Goal: Task Accomplishment & Management: Manage account settings

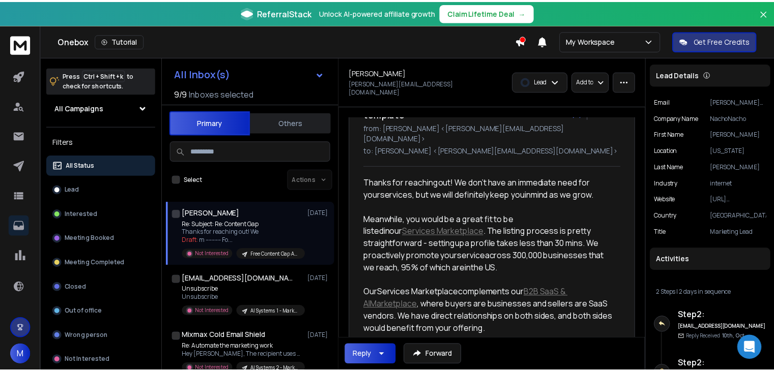
scroll to position [66, 0]
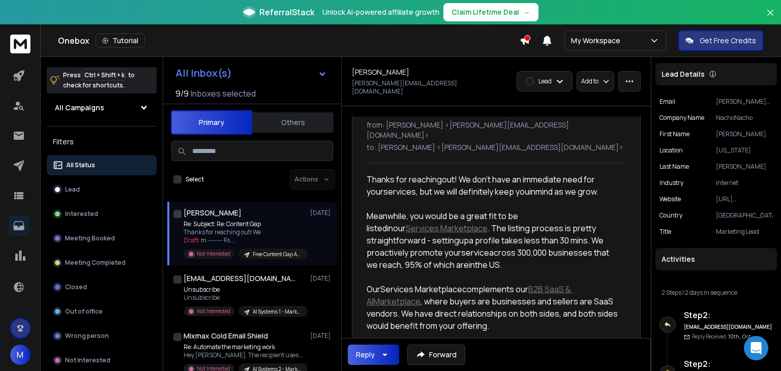
click at [3, 163] on div "M" at bounding box center [20, 199] width 41 height 351
click at [19, 166] on icon at bounding box center [18, 166] width 11 height 11
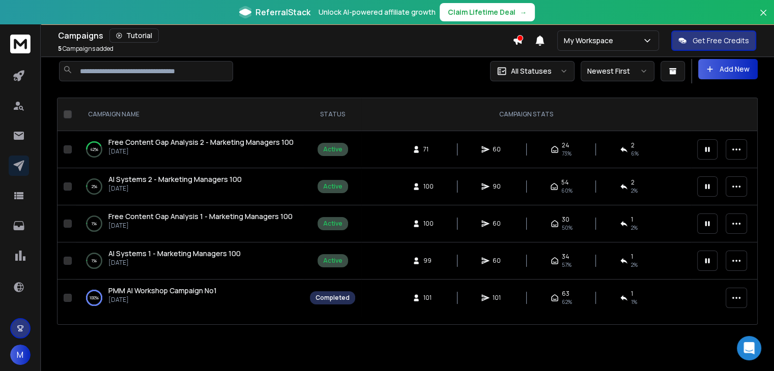
scroll to position [10, 0]
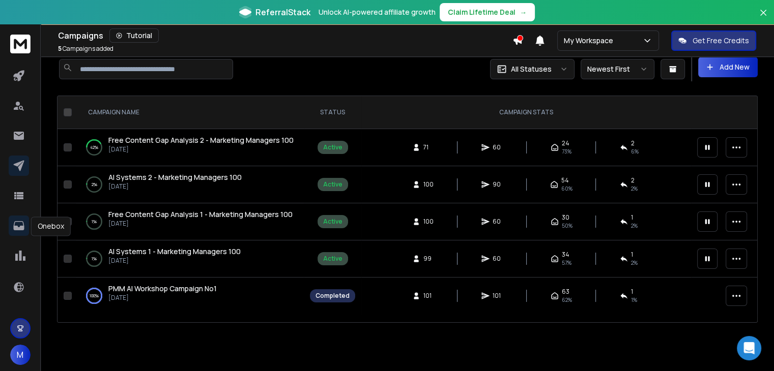
click at [24, 225] on icon at bounding box center [19, 226] width 12 height 12
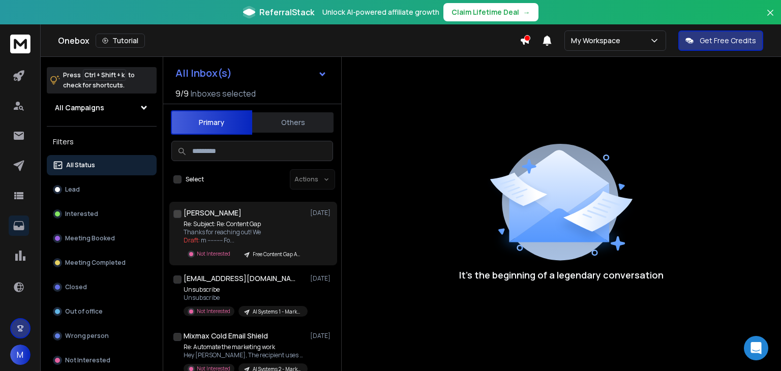
click at [289, 232] on p "Thanks for reaching out! We" at bounding box center [245, 232] width 122 height 8
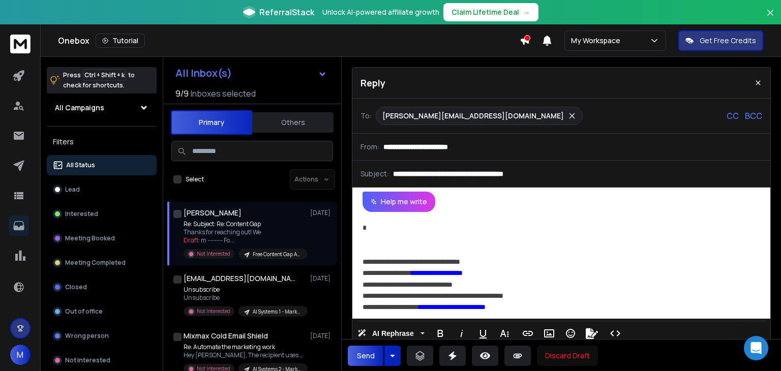
click at [558, 355] on button "Discard Draft" at bounding box center [567, 356] width 61 height 20
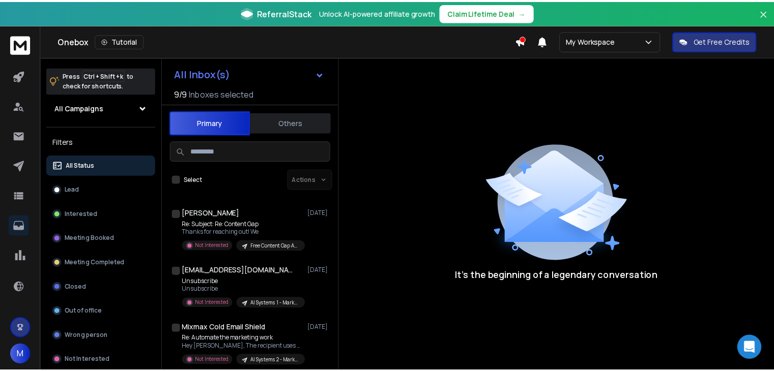
scroll to position [63, 0]
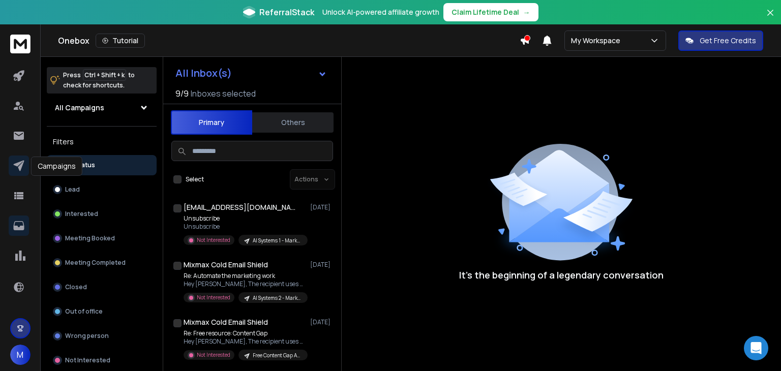
click at [21, 169] on icon at bounding box center [19, 166] width 12 height 12
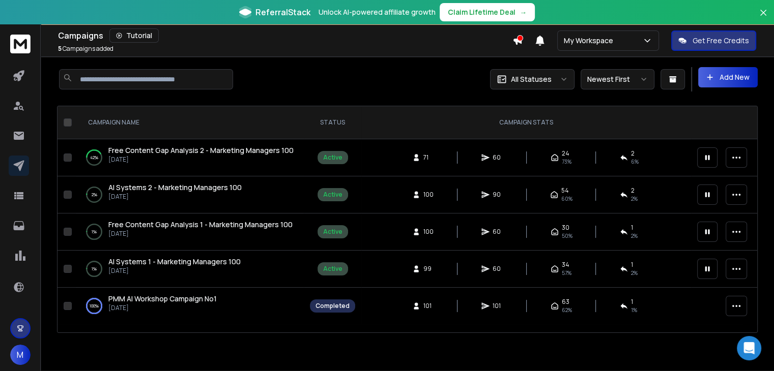
click at [214, 150] on span "Free Content Gap Analysis 2 - Marketing Managers 100" at bounding box center [200, 150] width 185 height 10
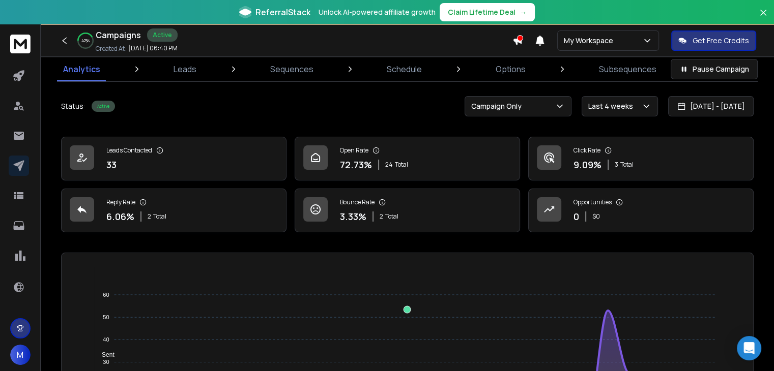
scroll to position [26, 0]
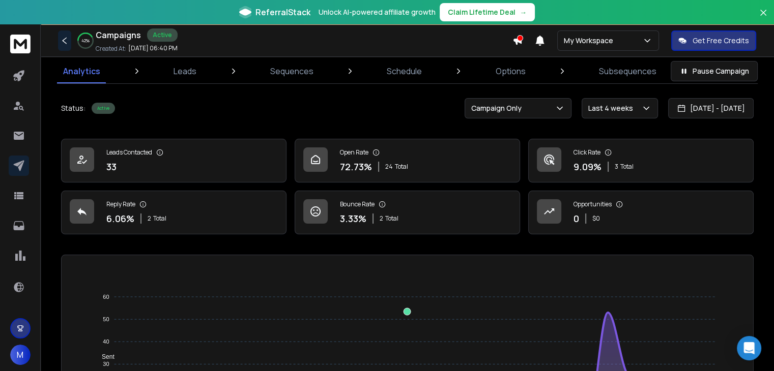
click at [61, 41] on icon at bounding box center [64, 40] width 9 height 9
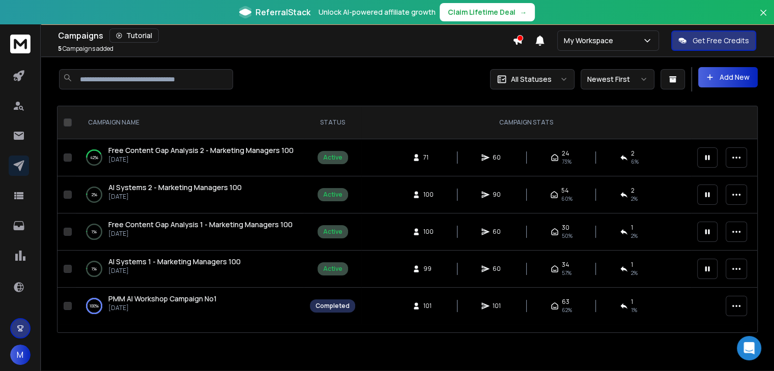
click at [188, 193] on p "[DATE]" at bounding box center [174, 197] width 133 height 8
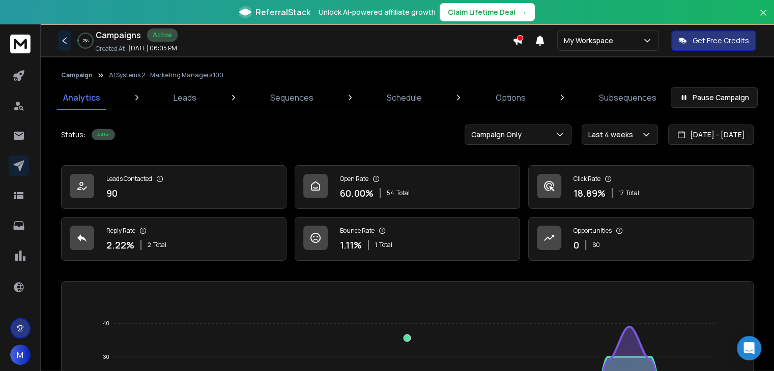
click at [65, 41] on icon at bounding box center [64, 40] width 9 height 9
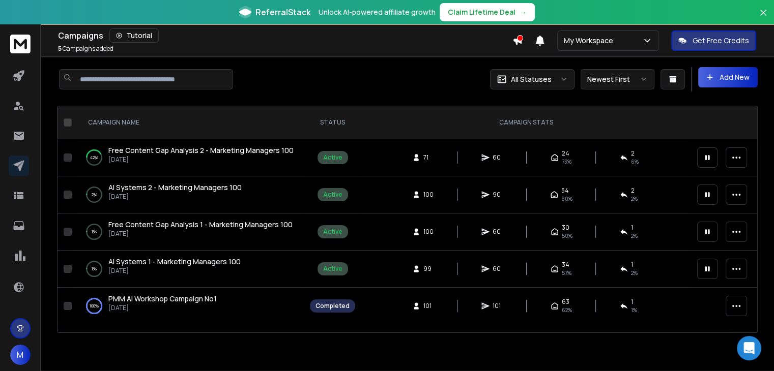
click at [187, 231] on p "[DATE]" at bounding box center [200, 234] width 184 height 8
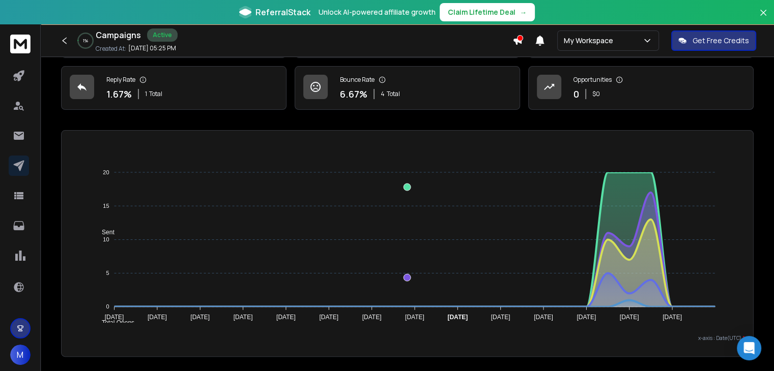
scroll to position [23, 0]
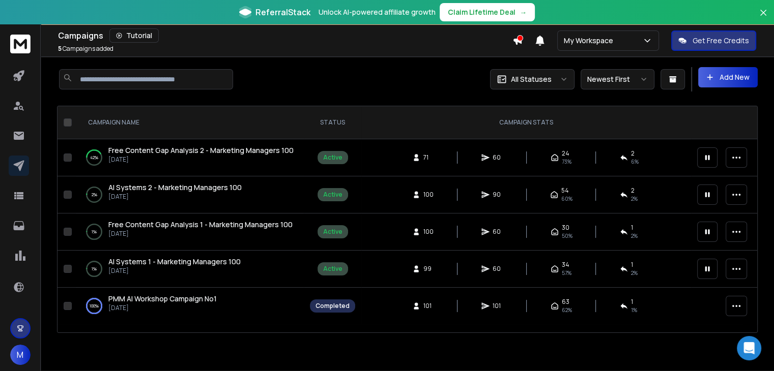
click at [166, 260] on span "AI Systems 1 - Marketing Managers 100" at bounding box center [174, 262] width 132 height 10
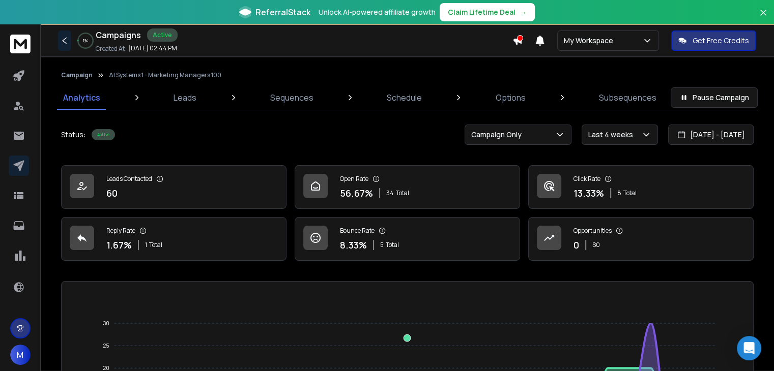
click at [67, 40] on icon at bounding box center [64, 40] width 9 height 9
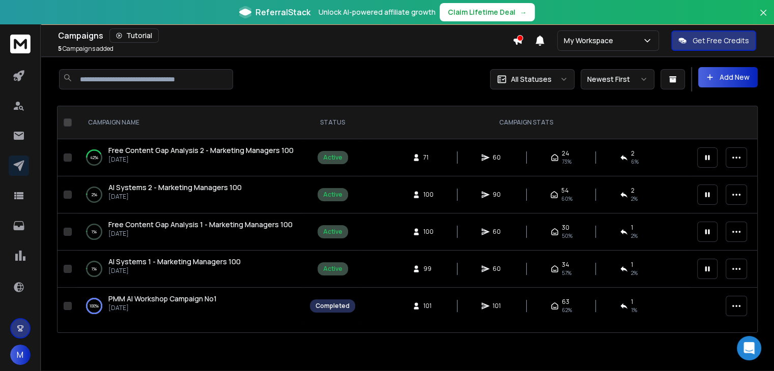
click at [237, 141] on td "42 % Free Content Gap Analysis 2 - Marketing Managers 100 [DATE]" at bounding box center [190, 157] width 228 height 37
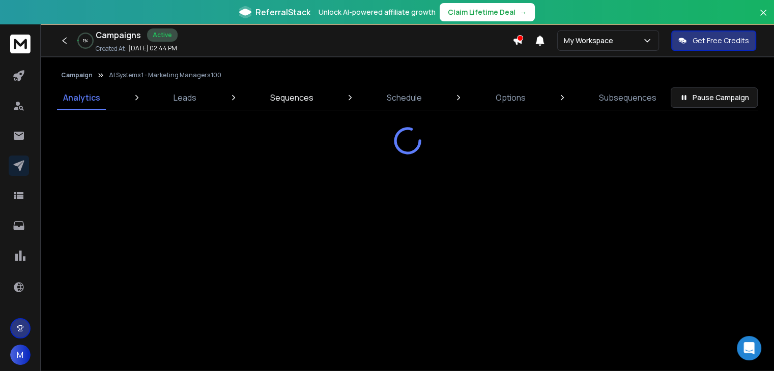
click at [296, 94] on p "Sequences" at bounding box center [291, 98] width 43 height 12
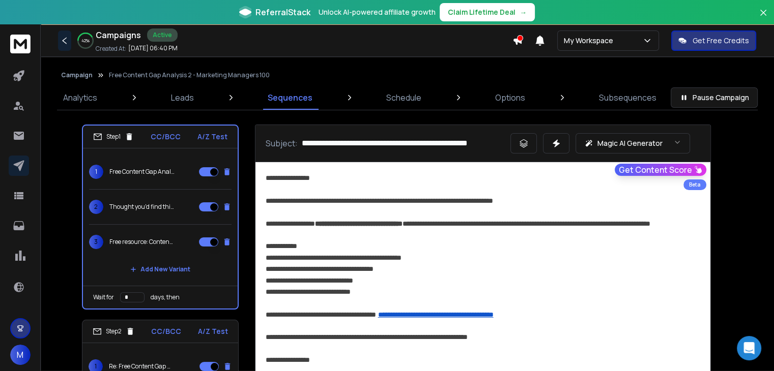
click at [63, 41] on icon at bounding box center [64, 40] width 4 height 7
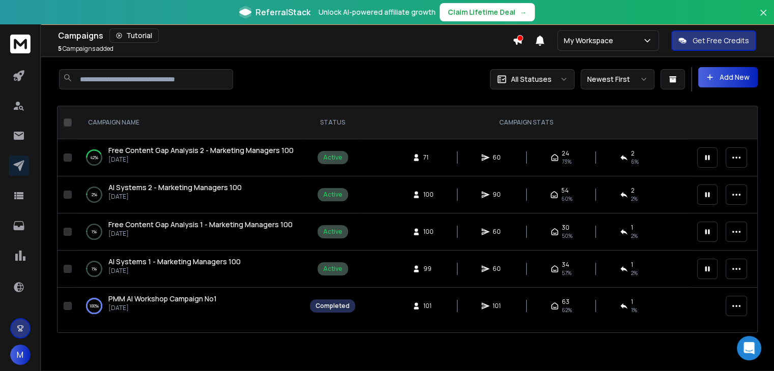
click at [166, 185] on span "AI Systems 2 - Marketing Managers 100" at bounding box center [174, 188] width 133 height 10
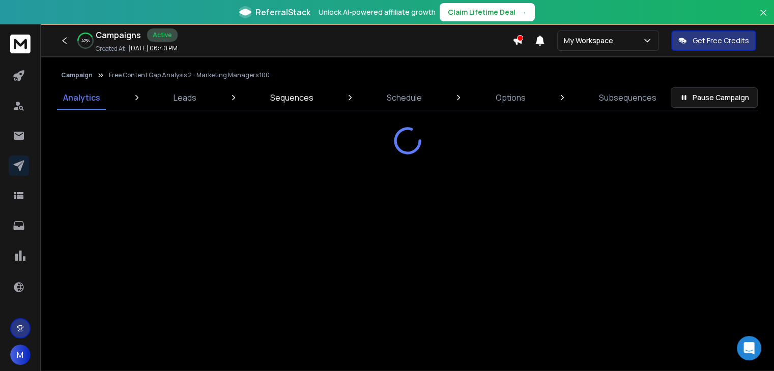
click at [289, 98] on p "Sequences" at bounding box center [291, 98] width 43 height 12
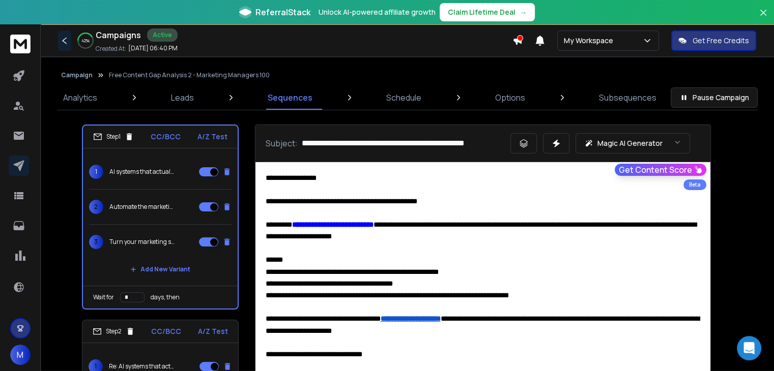
click at [67, 43] on icon at bounding box center [64, 40] width 9 height 9
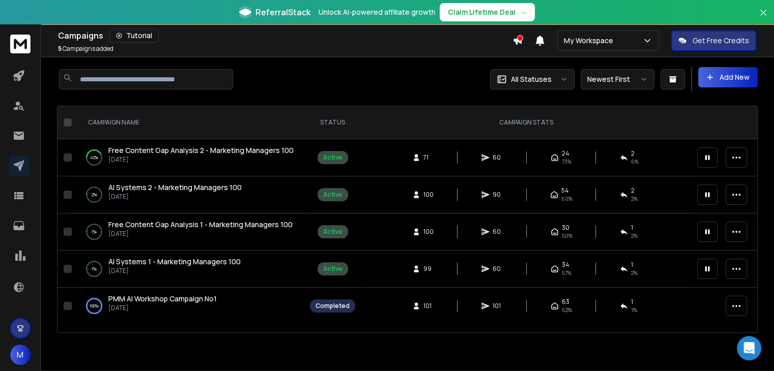
click at [119, 220] on span "Free Content Gap Analysis 1 - Marketing Managers 100" at bounding box center [200, 225] width 184 height 10
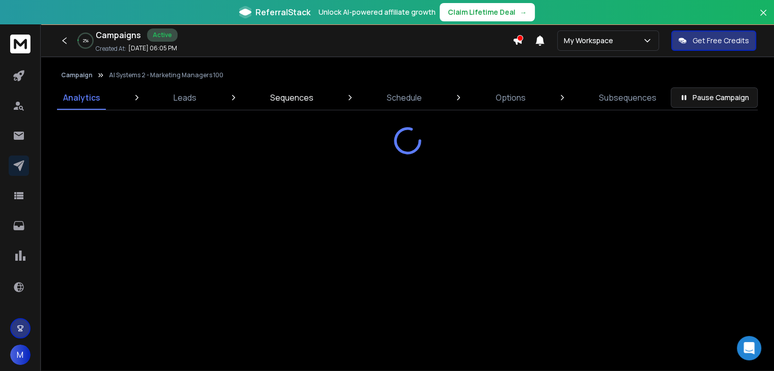
click at [286, 96] on p "Sequences" at bounding box center [291, 98] width 43 height 12
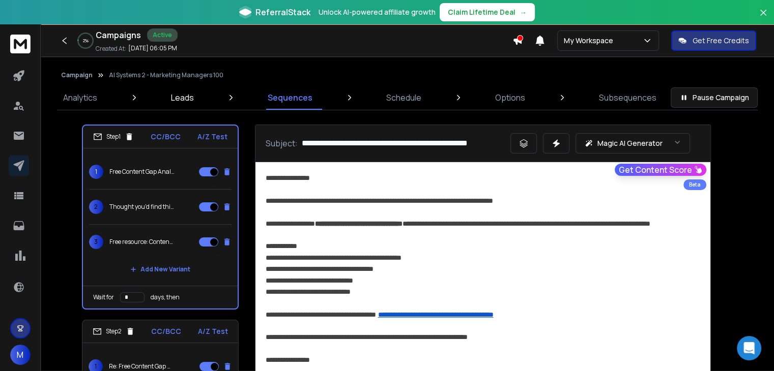
click at [172, 93] on p "Leads" at bounding box center [182, 98] width 23 height 12
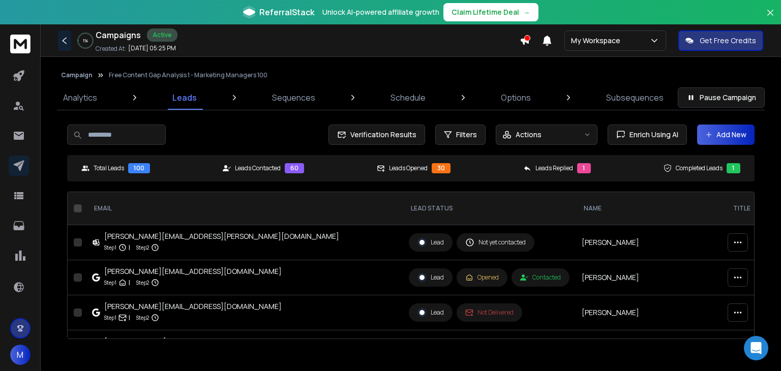
click at [67, 41] on icon at bounding box center [64, 40] width 9 height 9
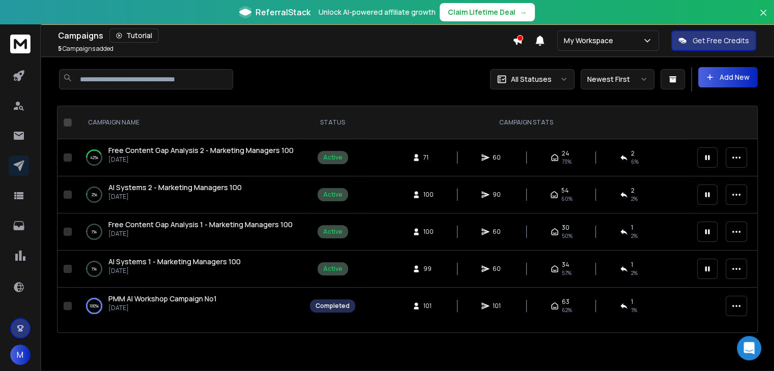
click at [154, 258] on span "AI Systems 1 - Marketing Managers 100" at bounding box center [174, 262] width 132 height 10
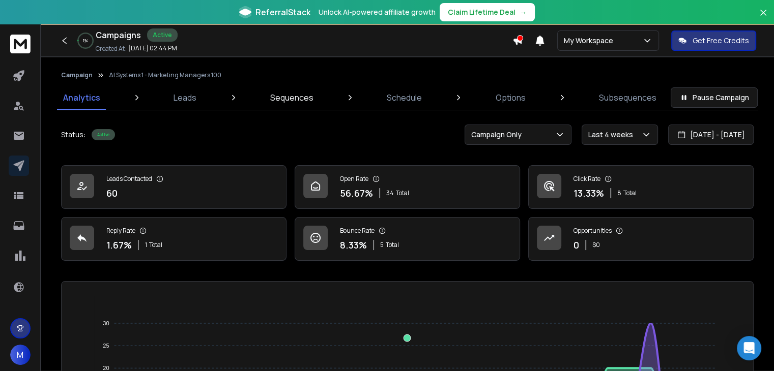
click at [313, 104] on link "Sequences" at bounding box center [291, 97] width 55 height 24
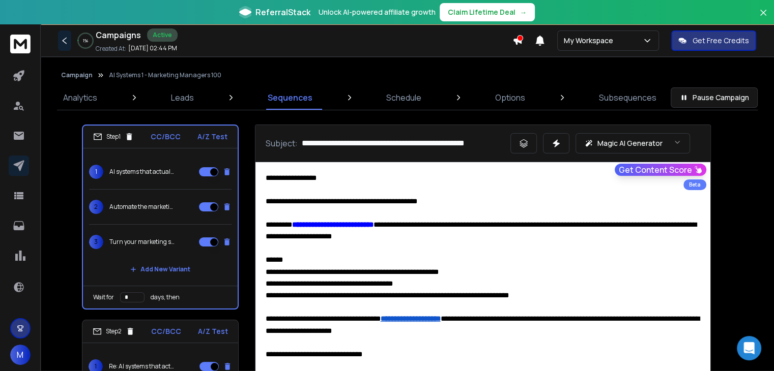
click at [62, 39] on icon at bounding box center [64, 40] width 9 height 9
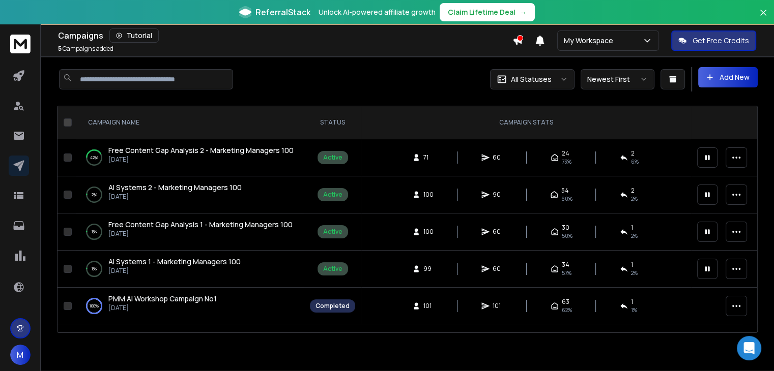
click at [175, 155] on span "Free Content Gap Analysis 2 - Marketing Managers 100" at bounding box center [200, 150] width 185 height 10
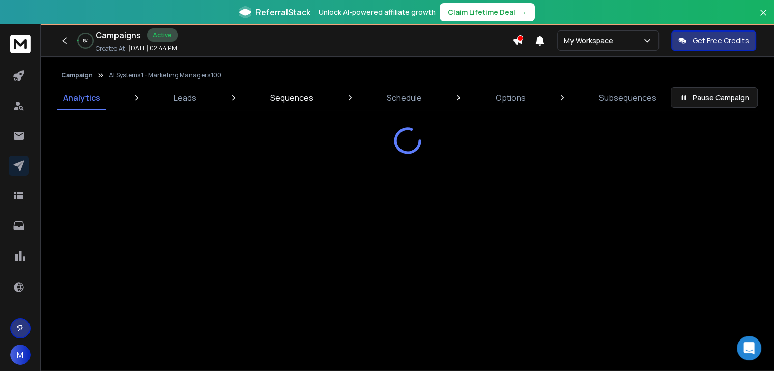
click at [285, 98] on p "Sequences" at bounding box center [291, 98] width 43 height 12
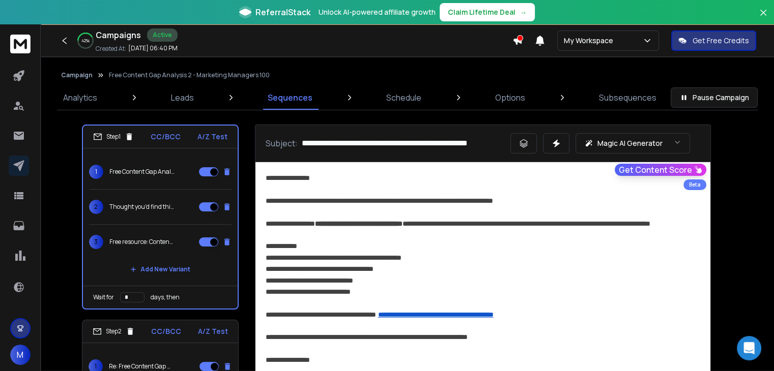
click at [133, 300] on input "*" at bounding box center [132, 297] width 24 height 10
type input "*"
click at [62, 246] on div "**********" at bounding box center [407, 270] width 700 height 299
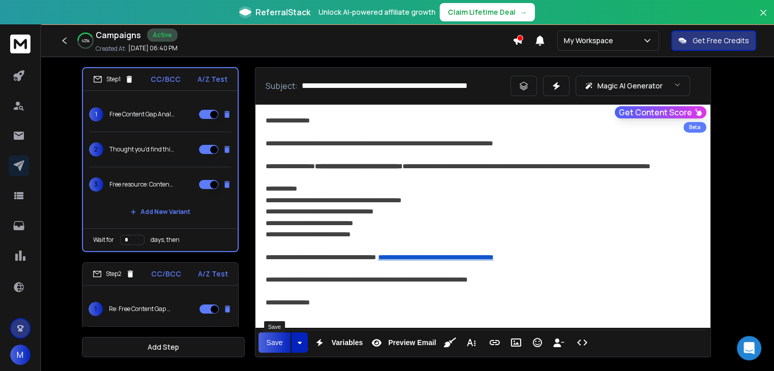
click at [273, 349] on div "Save Save Save as Template Variables Insert Variable Preview Email Preview Emai…" at bounding box center [369, 343] width 225 height 24
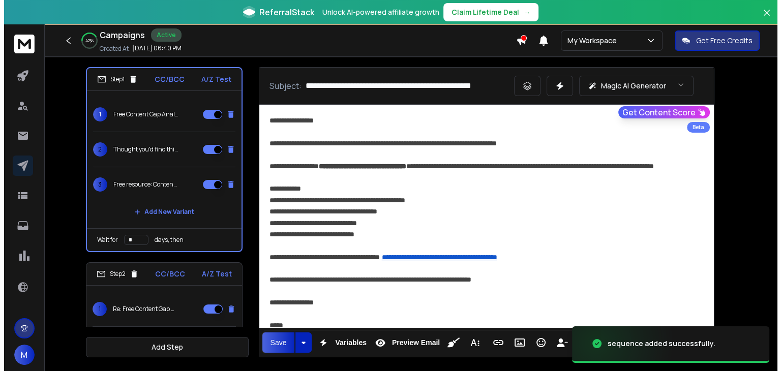
scroll to position [0, 0]
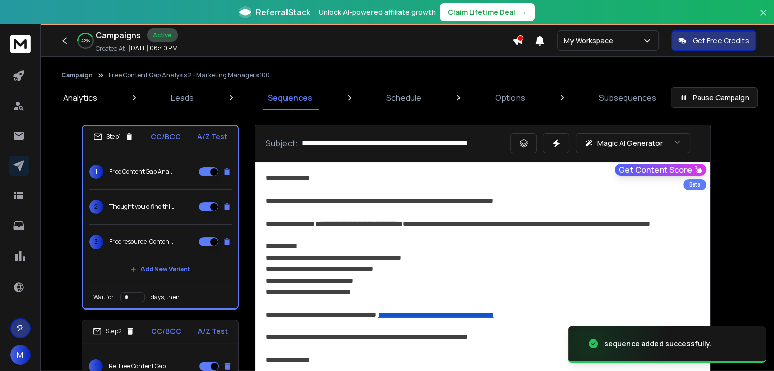
click at [86, 97] on p "Analytics" at bounding box center [80, 98] width 34 height 12
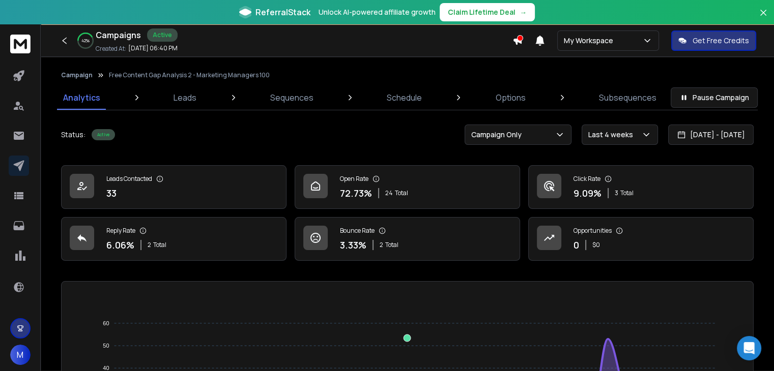
click at [555, 183] on div at bounding box center [549, 186] width 24 height 24
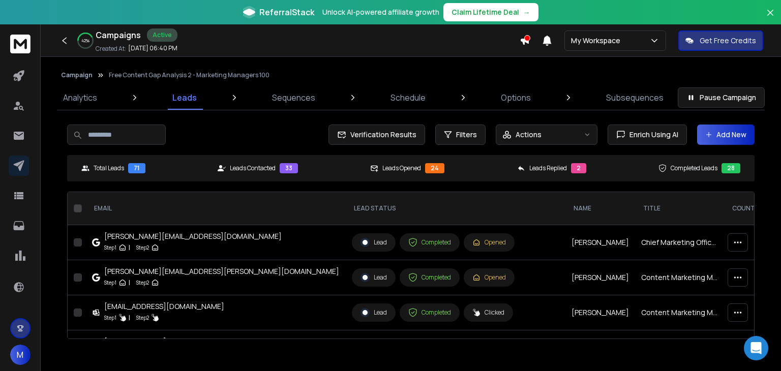
click at [781, 192] on div "Campaign Free Content Gap Analysis 2 - Marketing Managers 100 Analytics Leads S…" at bounding box center [411, 200] width 741 height 286
drag, startPoint x: 356, startPoint y: 330, endPoint x: 414, endPoint y: 340, distance: 58.4
click at [414, 340] on div "Campaign Free Content Gap Analysis 2 - Marketing Managers 100 Analytics Leads S…" at bounding box center [411, 200] width 741 height 286
click at [67, 45] on icon at bounding box center [64, 40] width 9 height 9
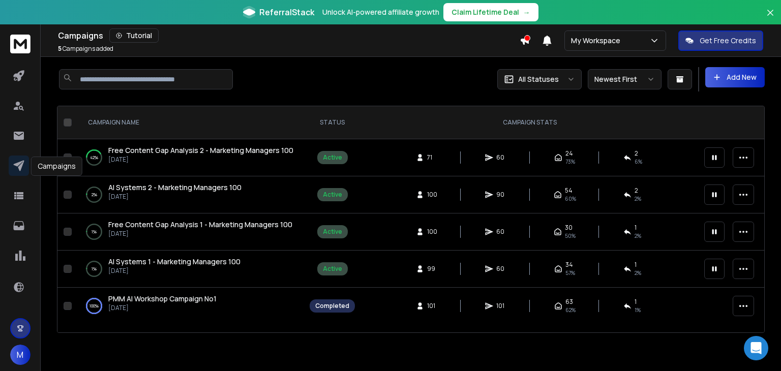
click at [19, 162] on icon at bounding box center [18, 166] width 11 height 11
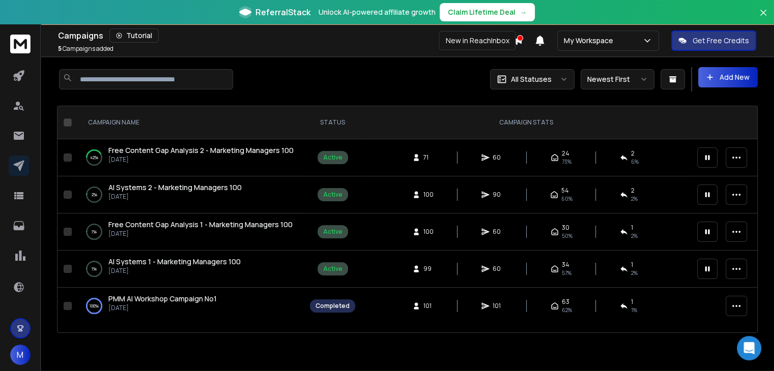
click at [519, 38] on icon at bounding box center [517, 41] width 10 height 10
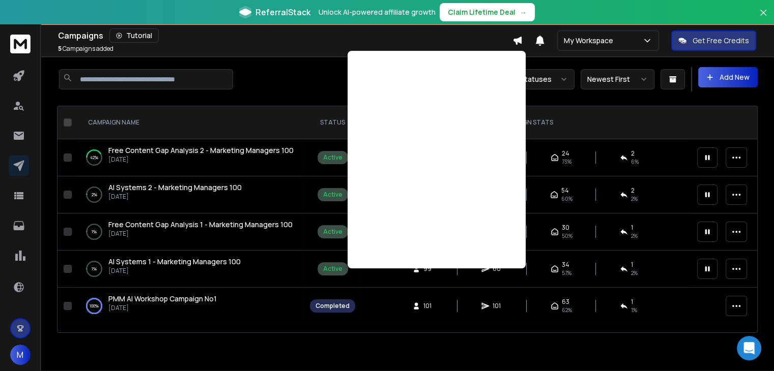
click at [519, 38] on icon at bounding box center [517, 41] width 10 height 10
